Goal: Information Seeking & Learning: Find contact information

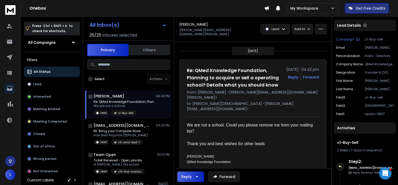
scroll to position [26, 0]
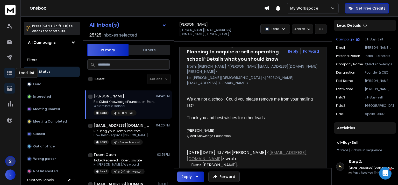
click at [7, 71] on icon at bounding box center [9, 73] width 5 height 4
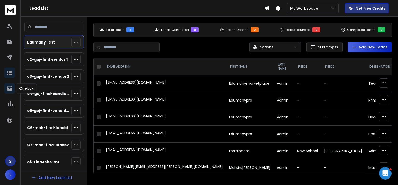
click at [8, 87] on icon at bounding box center [9, 88] width 6 height 6
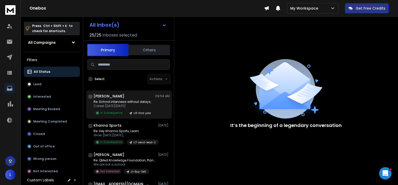
click at [117, 99] on div "INAMDAR 09:54 AM Re: School interviews without delays, Career On Tue, 12 Aug In…" at bounding box center [132, 105] width 76 height 22
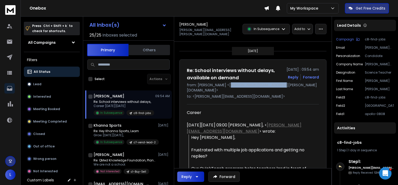
drag, startPoint x: 229, startPoint y: 80, endPoint x: 281, endPoint y: 82, distance: 51.9
click at [281, 82] on p "from: INAMDAR, BEENA <beena.inamdar@sgischool.in>" at bounding box center [253, 87] width 132 height 10
click at [120, 64] on input at bounding box center [128, 64] width 82 height 10
paste input "**********"
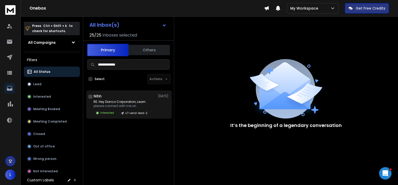
click at [132, 102] on p "RE: Hey Danco Corporation, Learn" at bounding box center [122, 102] width 57 height 4
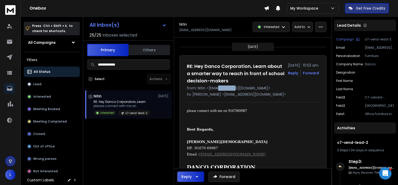
drag, startPoint x: 219, startPoint y: 88, endPoint x: 234, endPoint y: 89, distance: 14.8
click at [234, 89] on p "from: Nitin <info@danco.in>" at bounding box center [253, 88] width 132 height 5
click at [282, 185] on div "No metrics found for "danco.in"" at bounding box center [199, 188] width 398 height 6
drag, startPoint x: 219, startPoint y: 88, endPoint x: 233, endPoint y: 89, distance: 14.6
click at [233, 89] on p "from: Nitin <info@danco.in>" at bounding box center [253, 88] width 132 height 5
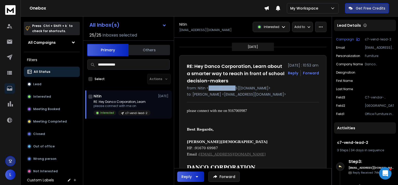
drag, startPoint x: 207, startPoint y: 87, endPoint x: 234, endPoint y: 87, distance: 26.7
click at [234, 87] on p "from: Nitin <info@danco.in>" at bounding box center [253, 88] width 132 height 5
click at [257, 128] on p "Best Regards," at bounding box center [251, 129] width 128 height 6
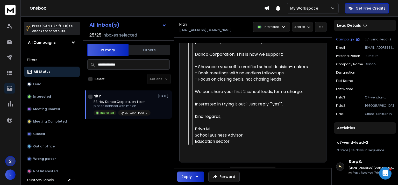
scroll to position [558, 0]
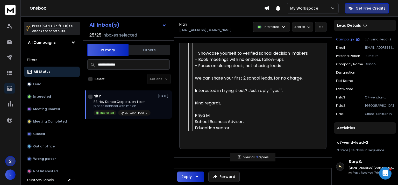
click at [260, 155] on p "View all 3 replies" at bounding box center [255, 157] width 25 height 4
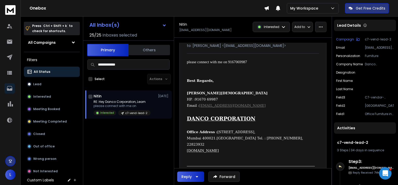
scroll to position [0, 0]
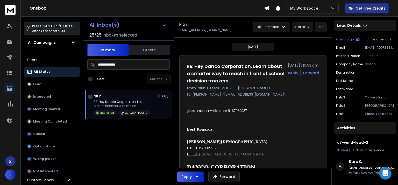
click at [270, 117] on p at bounding box center [251, 117] width 128 height 6
drag, startPoint x: 243, startPoint y: 94, endPoint x: 276, endPoint y: 94, distance: 32.9
click at [276, 94] on p "to: Priya Mehra <priya.mehra@edumanypartners.com>" at bounding box center [253, 94] width 132 height 5
click at [256, 114] on p at bounding box center [251, 117] width 128 height 6
drag, startPoint x: 219, startPoint y: 87, endPoint x: 234, endPoint y: 87, distance: 14.8
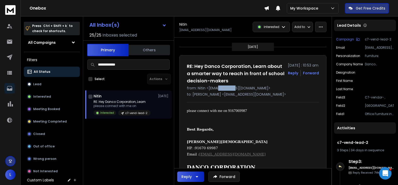
click at [234, 87] on p "from: Nitin <info@danco.in>" at bounding box center [253, 88] width 132 height 5
click at [258, 133] on p at bounding box center [251, 136] width 128 height 6
drag, startPoint x: 219, startPoint y: 87, endPoint x: 234, endPoint y: 87, distance: 15.6
click at [234, 87] on p "from: Nitin <info@danco.in>" at bounding box center [253, 88] width 132 height 5
click at [276, 127] on p "Best Regards," at bounding box center [251, 129] width 128 height 6
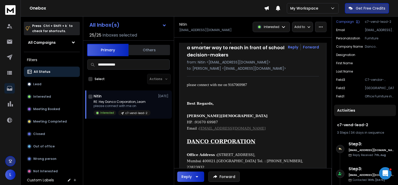
scroll to position [18, 0]
drag, startPoint x: 187, startPoint y: 115, endPoint x: 215, endPoint y: 118, distance: 27.7
click at [215, 118] on p "Nitin Vaishnav" at bounding box center [251, 116] width 128 height 6
copy span "Nitin Vaishnav"
drag, startPoint x: 129, startPoint y: 64, endPoint x: 90, endPoint y: 65, distance: 38.4
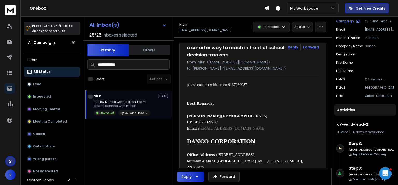
click at [90, 65] on input "**********" at bounding box center [128, 64] width 82 height 10
paste input "*"
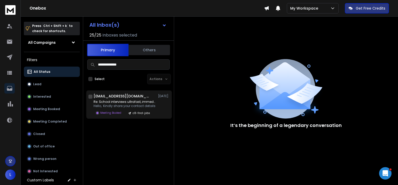
type input "**********"
click at [120, 104] on p "Hello, Kindly share your contact details" at bounding box center [125, 106] width 62 height 4
